Goal: Communication & Community: Answer question/provide support

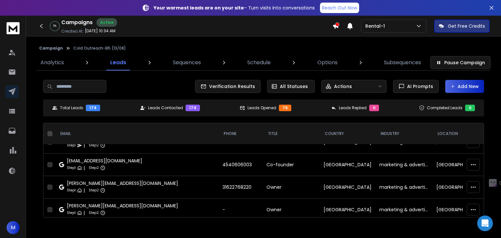
scroll to position [1092, 177]
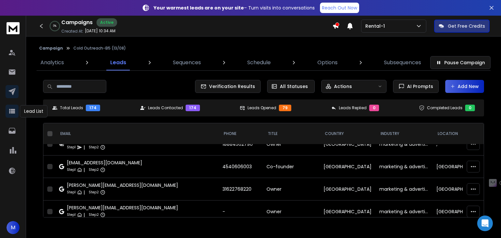
click at [6, 113] on link at bounding box center [12, 111] width 13 height 13
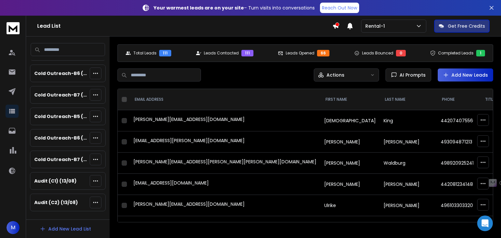
scroll to position [211, 0]
click at [48, 205] on div "Audit (C6) (13/08)" at bounding box center [68, 203] width 76 height 18
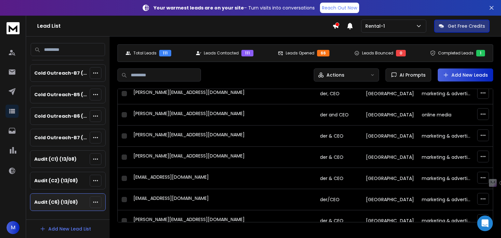
scroll to position [1673, 180]
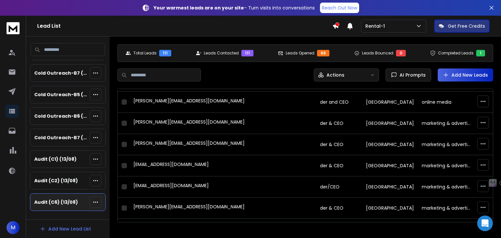
click at [54, 178] on p "Audit (C2) (13/08)" at bounding box center [56, 181] width 44 height 7
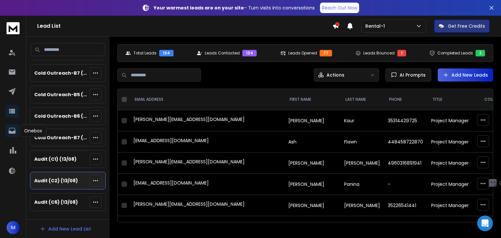
click at [11, 132] on icon at bounding box center [11, 131] width 7 height 6
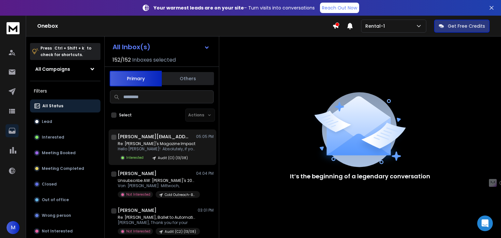
click at [153, 136] on h1 "[PERSON_NAME][EMAIL_ADDRESS][DOMAIN_NAME]" at bounding box center [154, 136] width 72 height 7
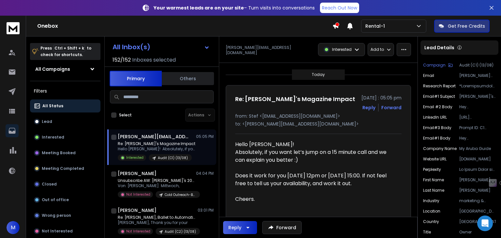
click at [310, 153] on div "Absolutely, if you want let’s jump on a 15 minute call and we can explain you b…" at bounding box center [315, 157] width 161 height 16
click at [346, 151] on div "Absolutely, if you want let’s jump on a 15 minute call and we can explain you b…" at bounding box center [315, 157] width 161 height 16
click at [289, 160] on div "Absolutely, if you want let’s jump on a 15 minute call and we can explain you b…" at bounding box center [315, 157] width 161 height 16
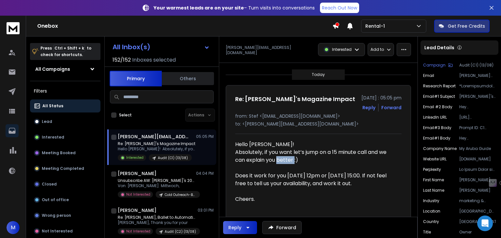
click at [289, 160] on div "Absolutely, if you want let’s jump on a 15 minute call and we can explain you b…" at bounding box center [315, 157] width 161 height 16
click at [359, 179] on div "Does it work for you [DATE] 12pm or [DATE] 15:00. If not feel free to tell us y…" at bounding box center [315, 180] width 161 height 16
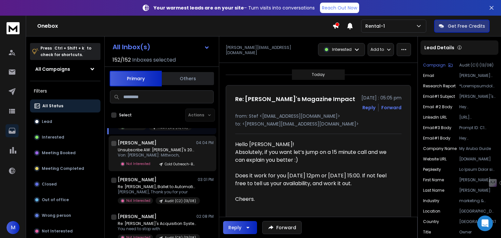
scroll to position [33, 0]
